Goal: Find specific page/section: Find specific page/section

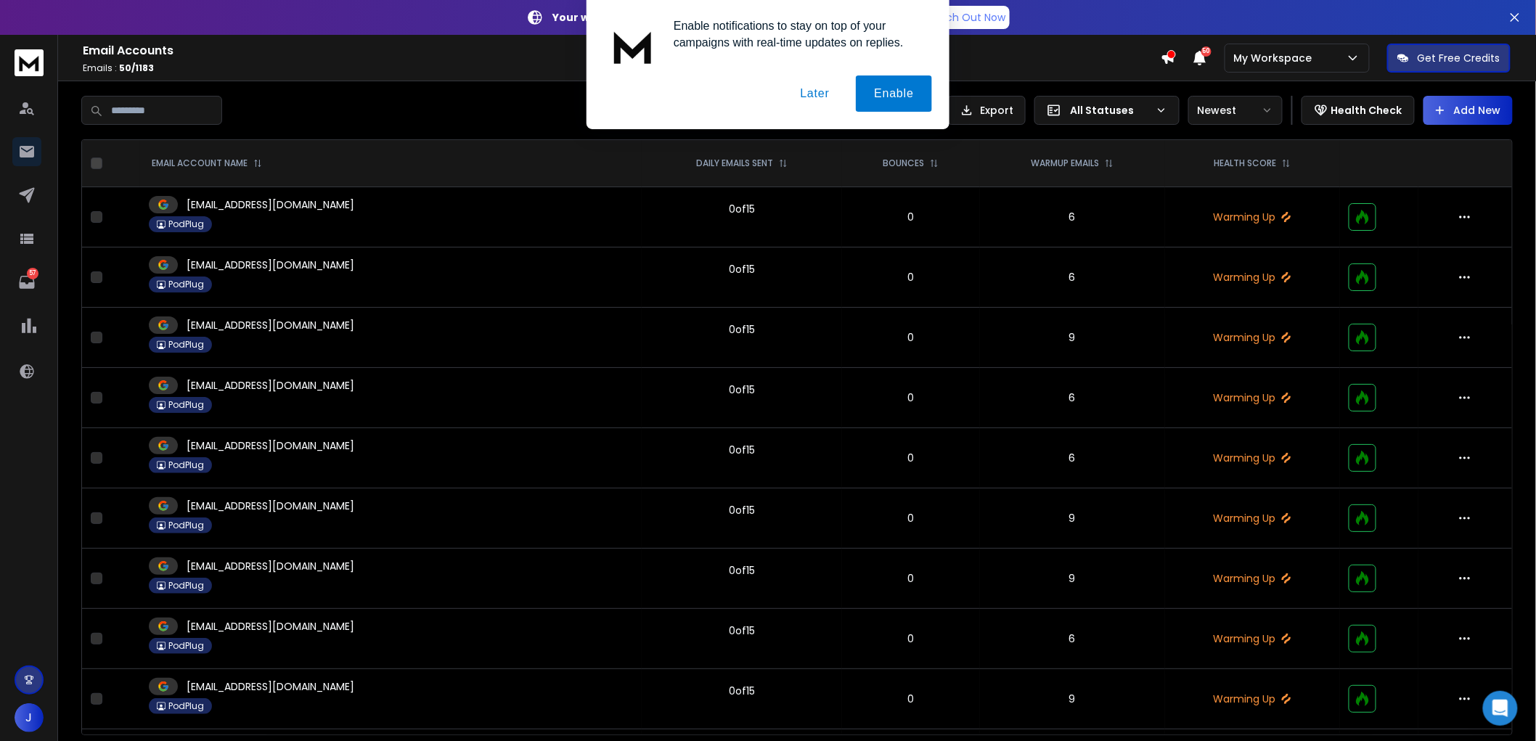
click at [827, 84] on button "Later" at bounding box center [814, 93] width 65 height 36
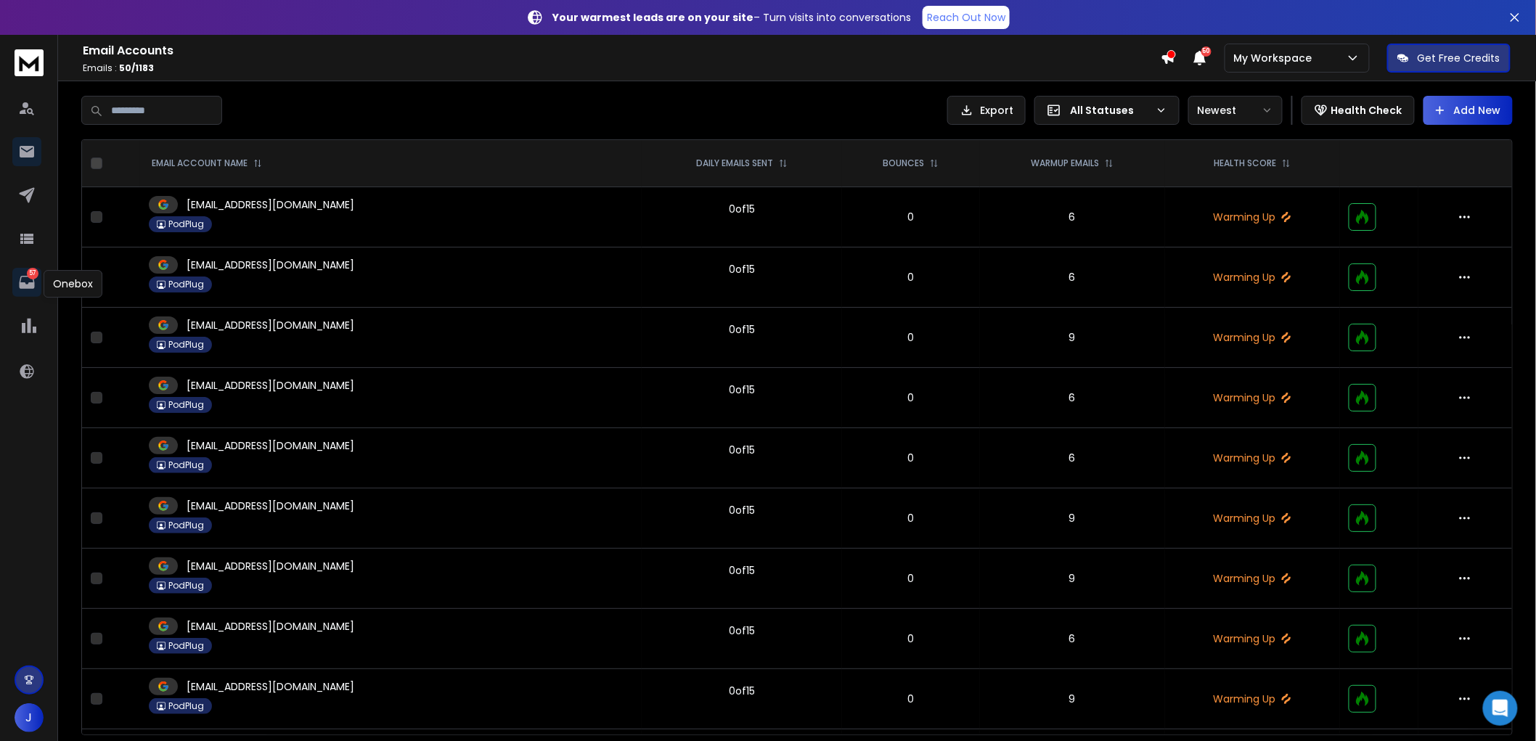
click at [30, 285] on icon at bounding box center [26, 282] width 15 height 13
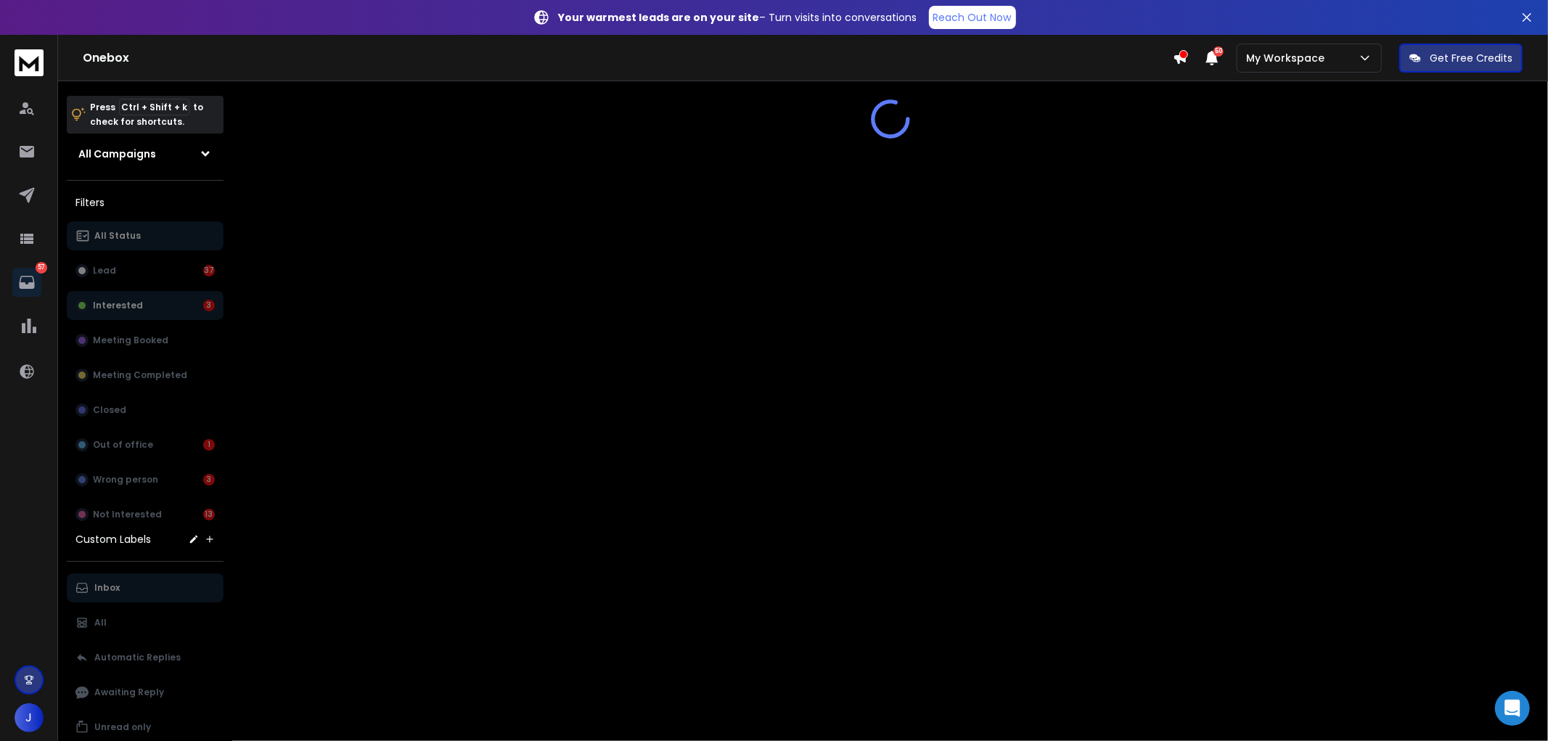
click at [161, 307] on div "All Status Lead 37 Interested 3 Meeting Booked Meeting Completed Closed Out of …" at bounding box center [145, 375] width 157 height 308
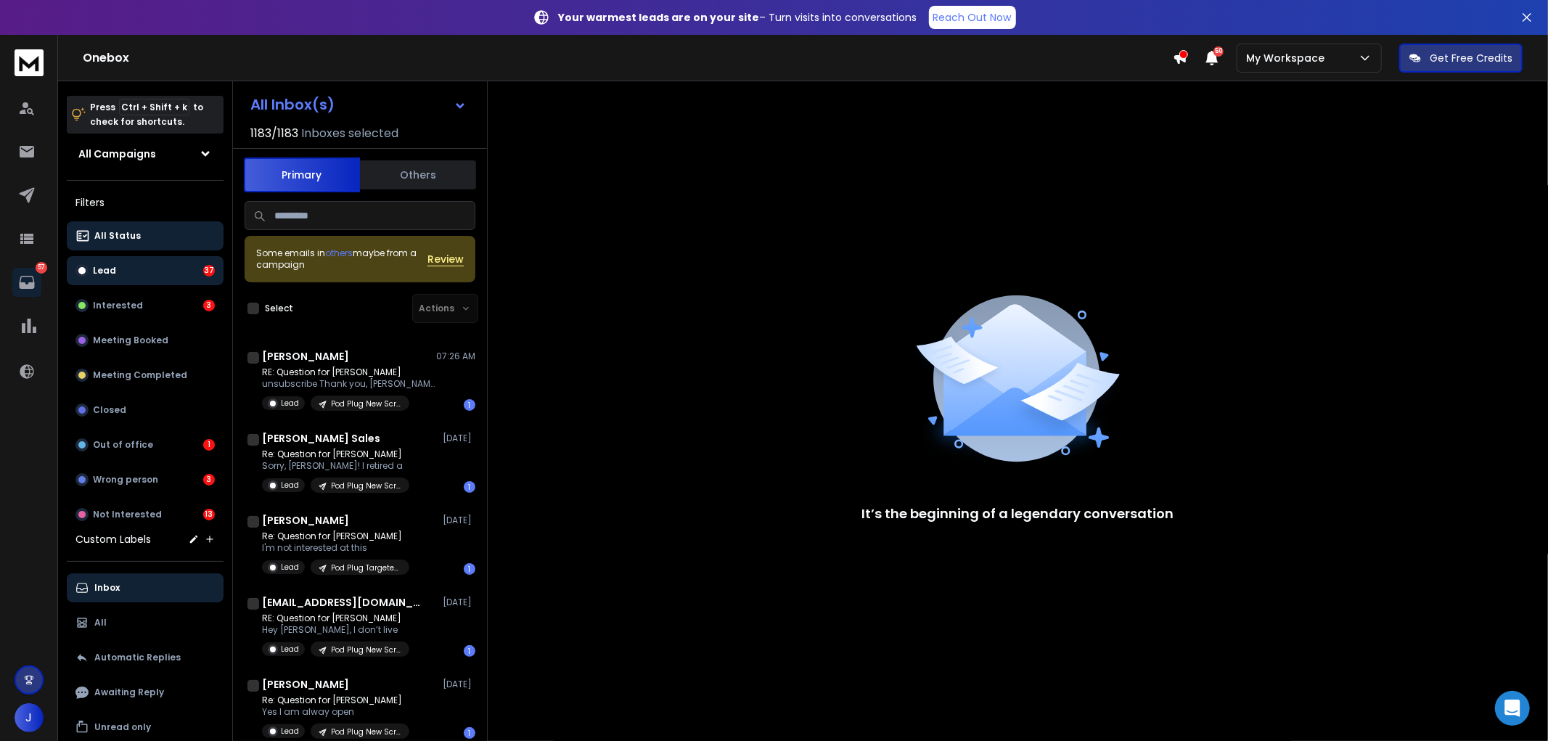
click at [144, 281] on button "Lead 37" at bounding box center [145, 270] width 157 height 29
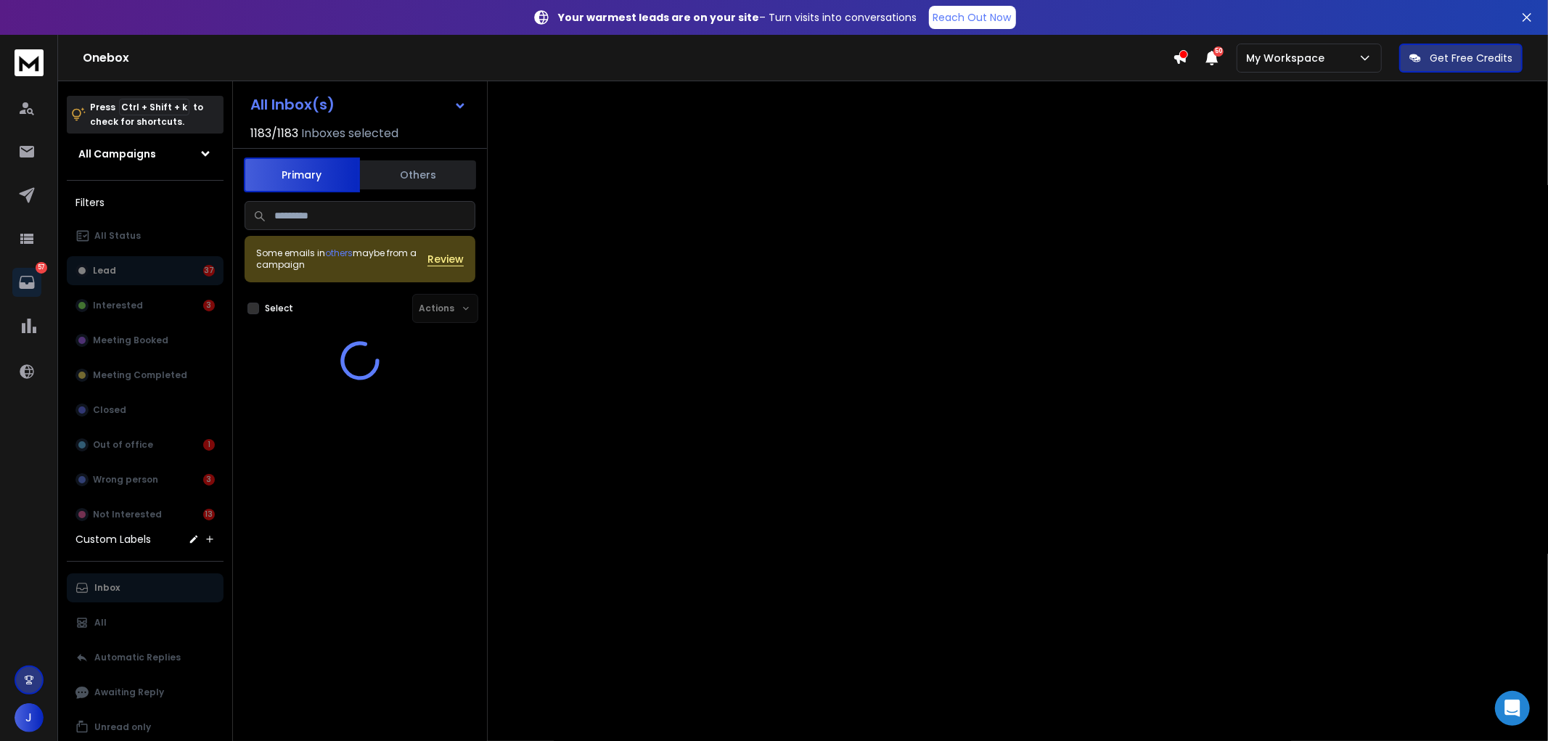
click at [144, 290] on div "All Status Lead 37 Interested 3 Meeting Booked Meeting Completed Closed Out of …" at bounding box center [145, 375] width 157 height 308
click at [142, 300] on div "All Status Lead 37 Interested 3 Meeting Booked Meeting Completed Closed Out of …" at bounding box center [145, 375] width 157 height 308
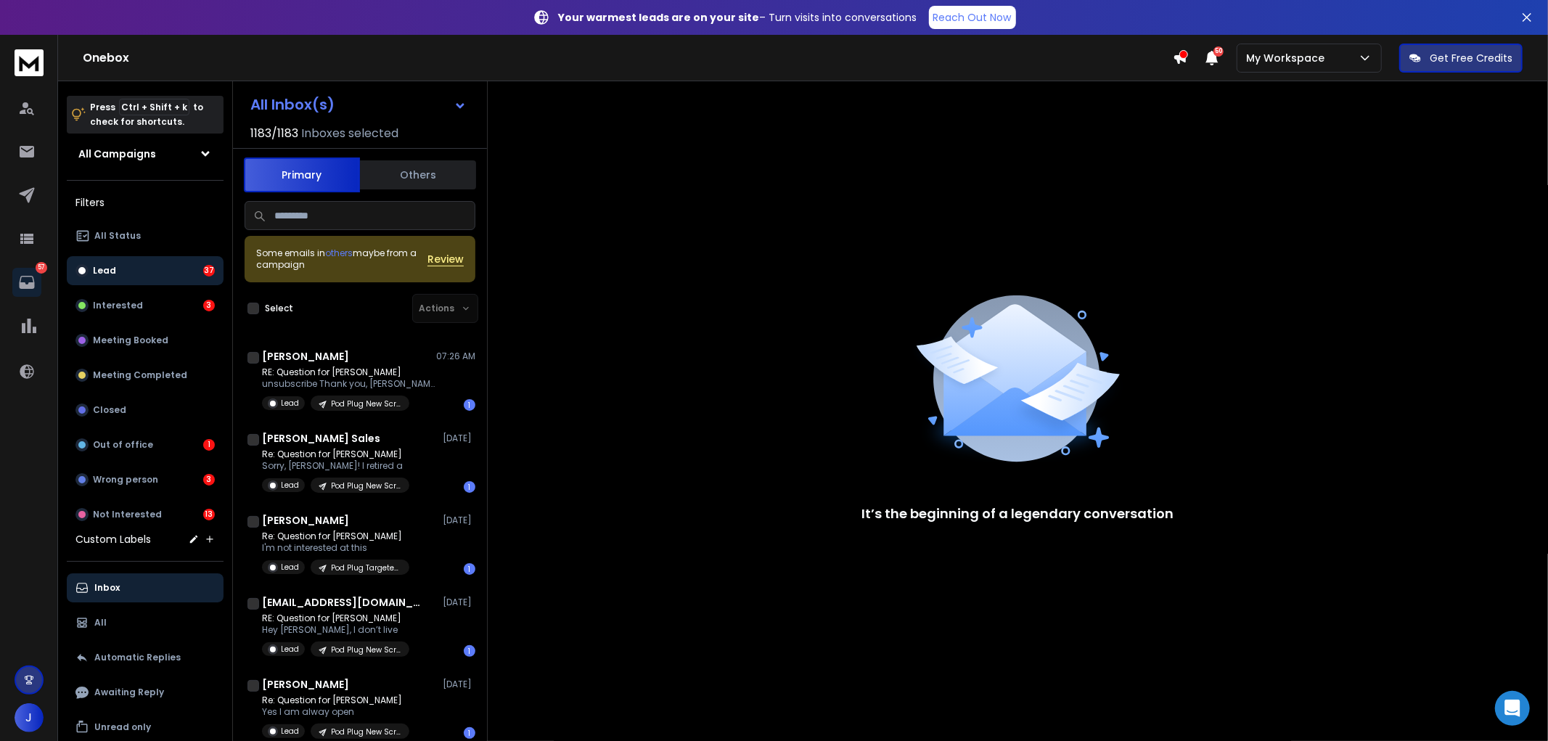
click at [142, 299] on button "Interested 3" at bounding box center [145, 305] width 157 height 29
